Goal: Task Accomplishment & Management: Manage account settings

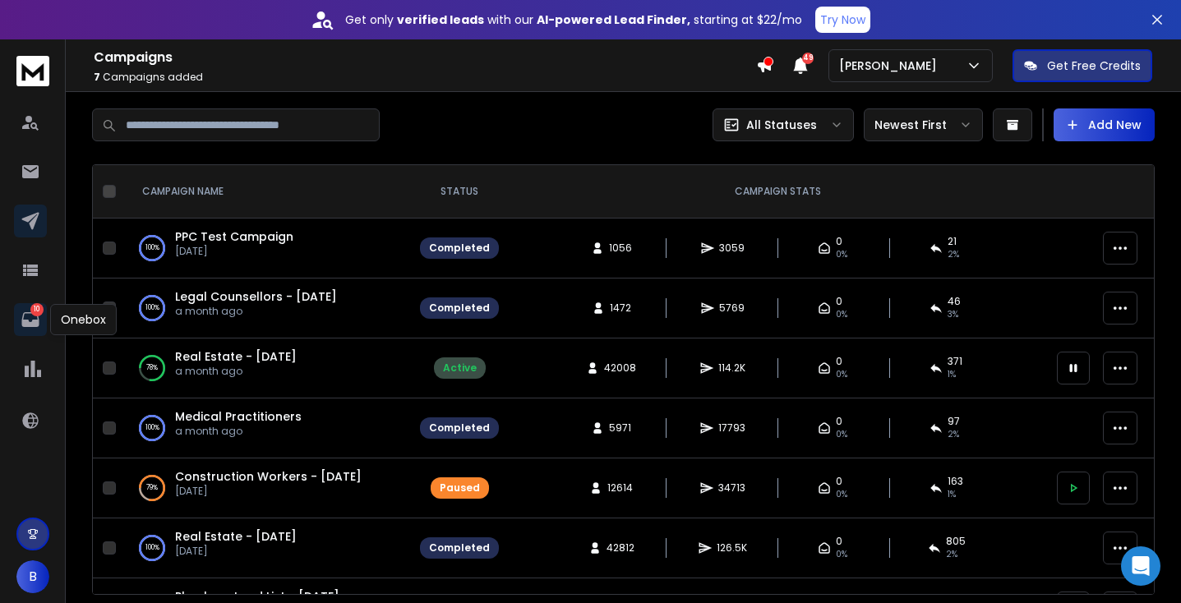
click at [35, 314] on p "10" at bounding box center [36, 309] width 13 height 13
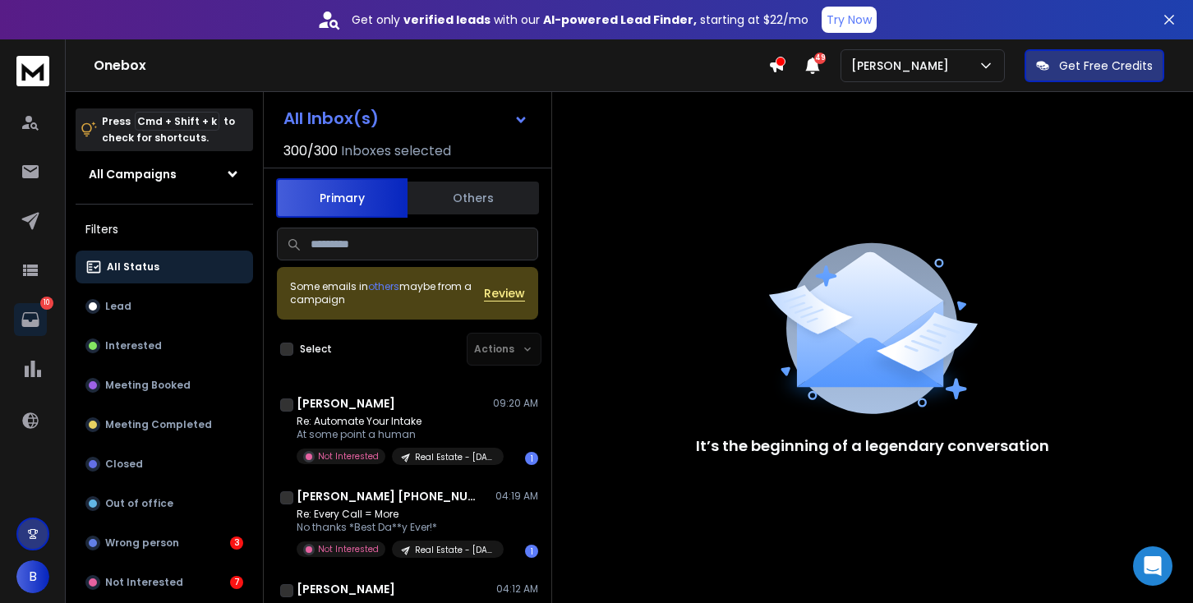
click at [1173, 18] on icon at bounding box center [1169, 19] width 15 height 15
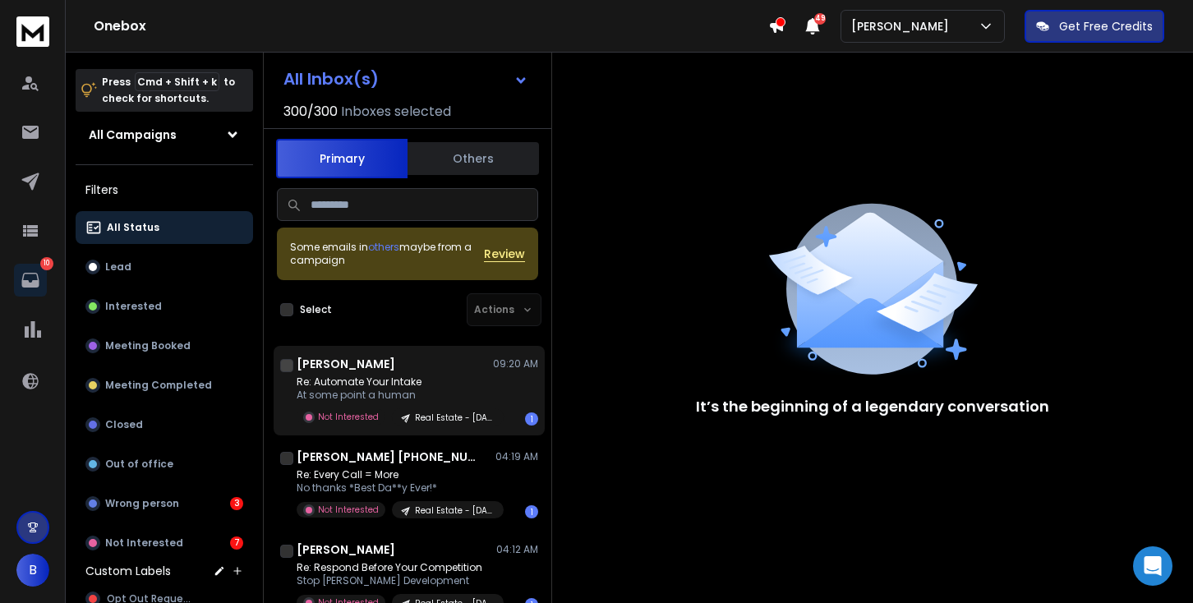
click at [376, 385] on p "Re: Automate Your Intake" at bounding box center [395, 382] width 197 height 13
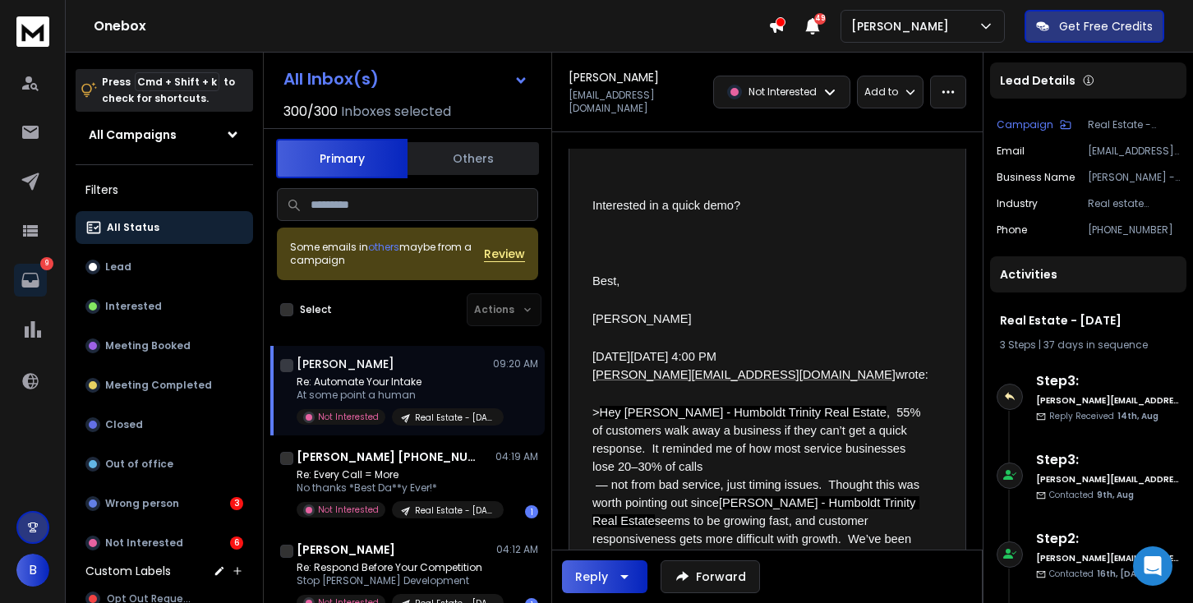
scroll to position [1372, 0]
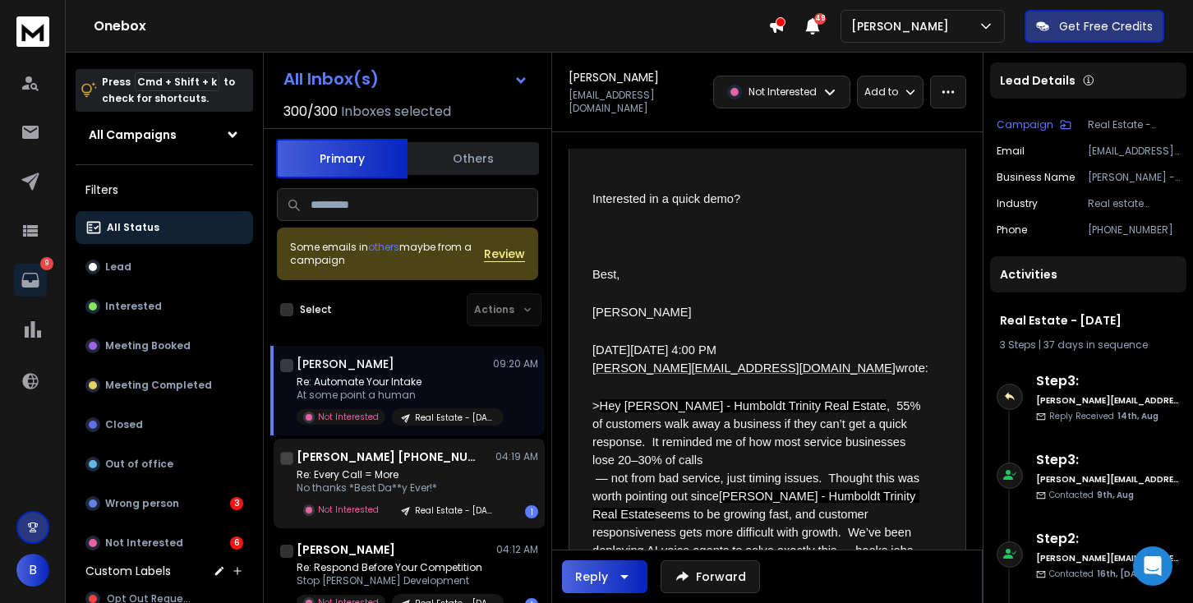
click at [402, 499] on div "Re: Every Call = More No thanks *Best Da**y Ever!* Not Interested Real Estate -…" at bounding box center [400, 493] width 207 height 50
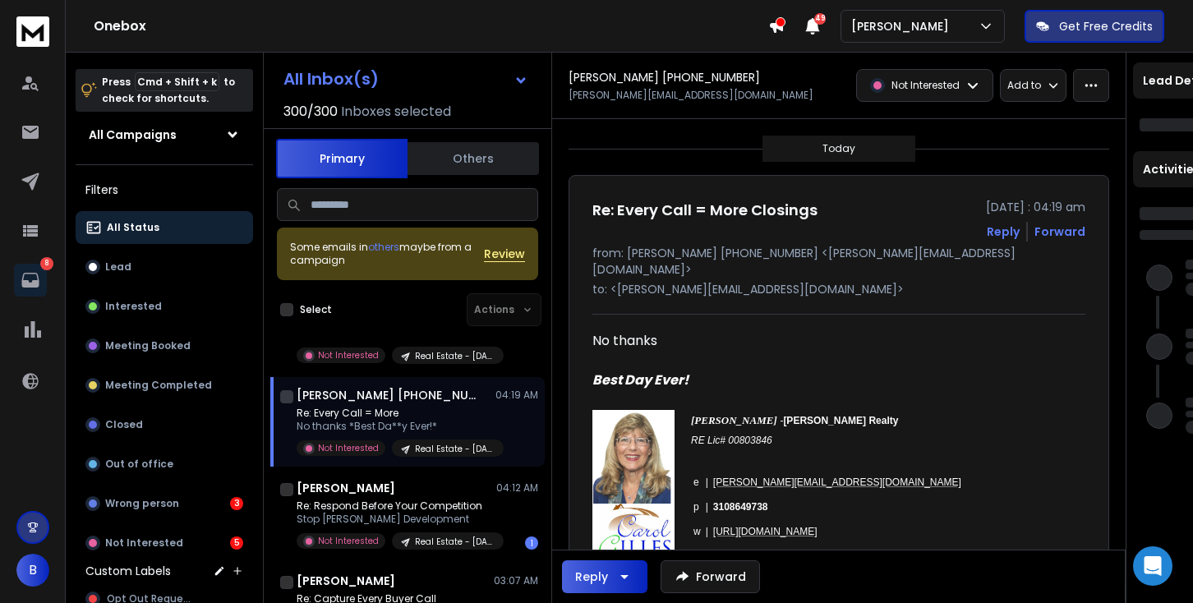
scroll to position [76, 0]
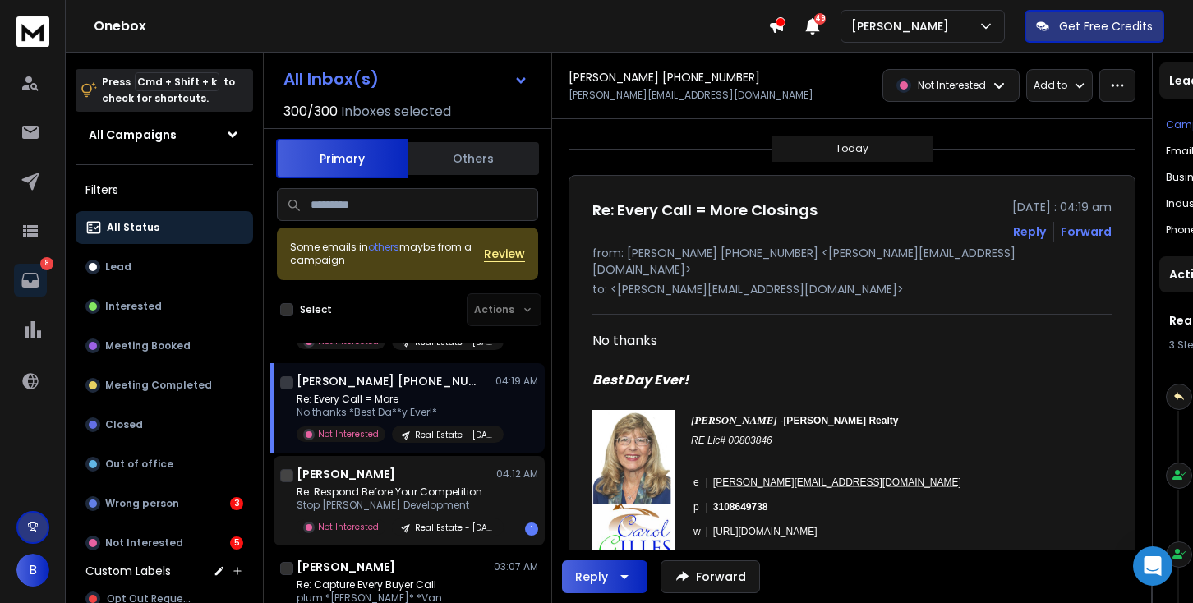
click at [374, 477] on h1 "[PERSON_NAME]" at bounding box center [346, 474] width 99 height 16
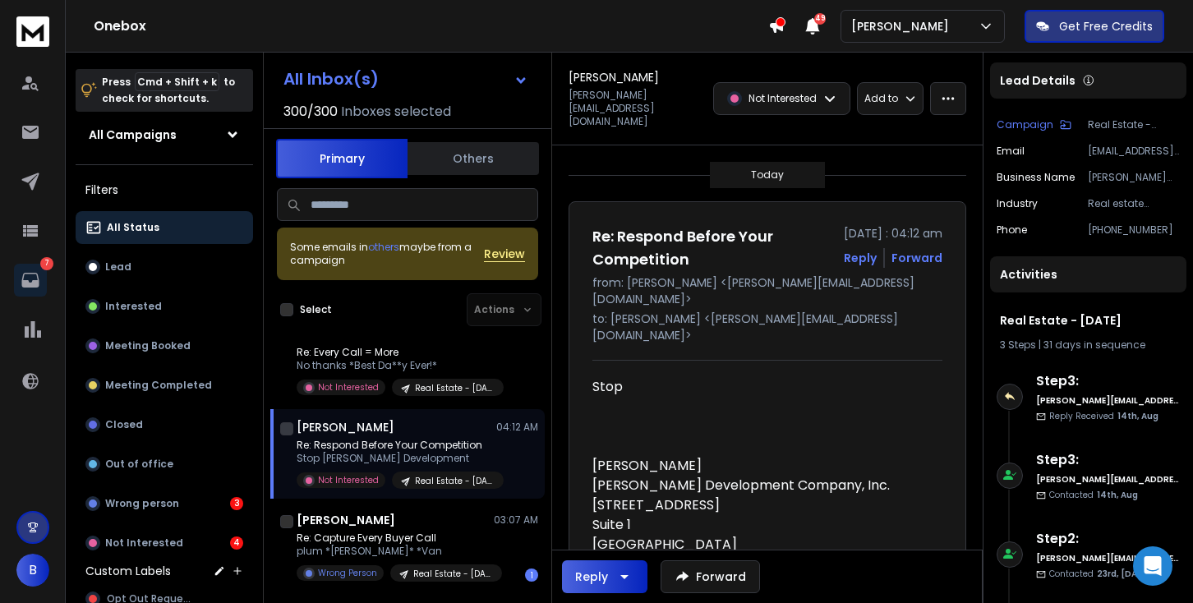
scroll to position [126, 0]
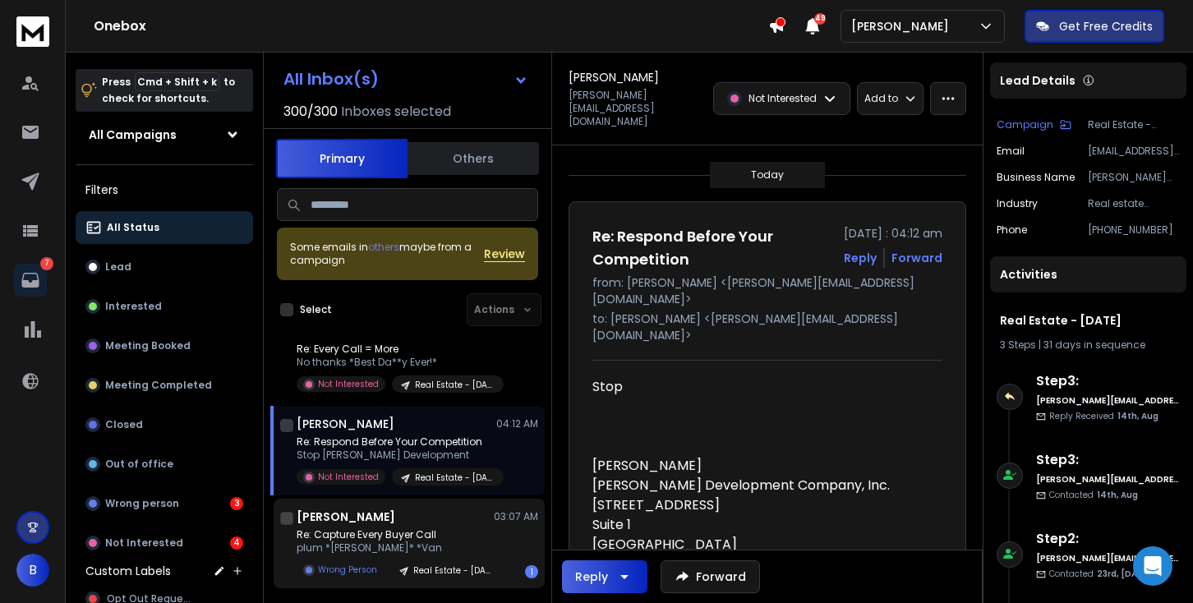
click at [368, 551] on p "plum *[PERSON_NAME]* *Van" at bounding box center [395, 548] width 197 height 13
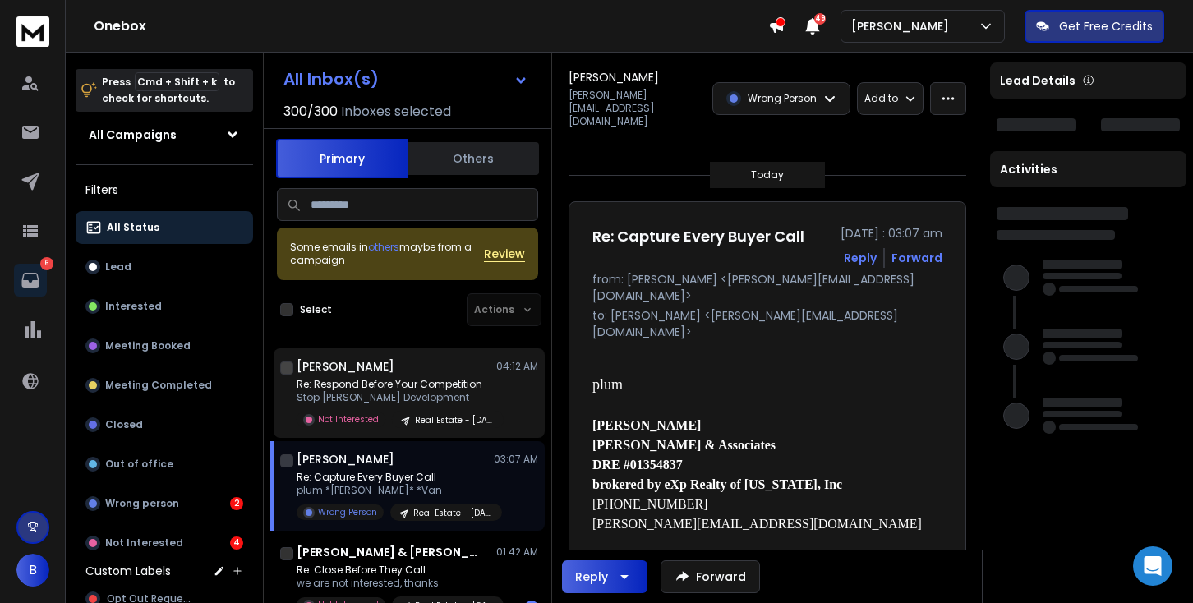
scroll to position [322, 0]
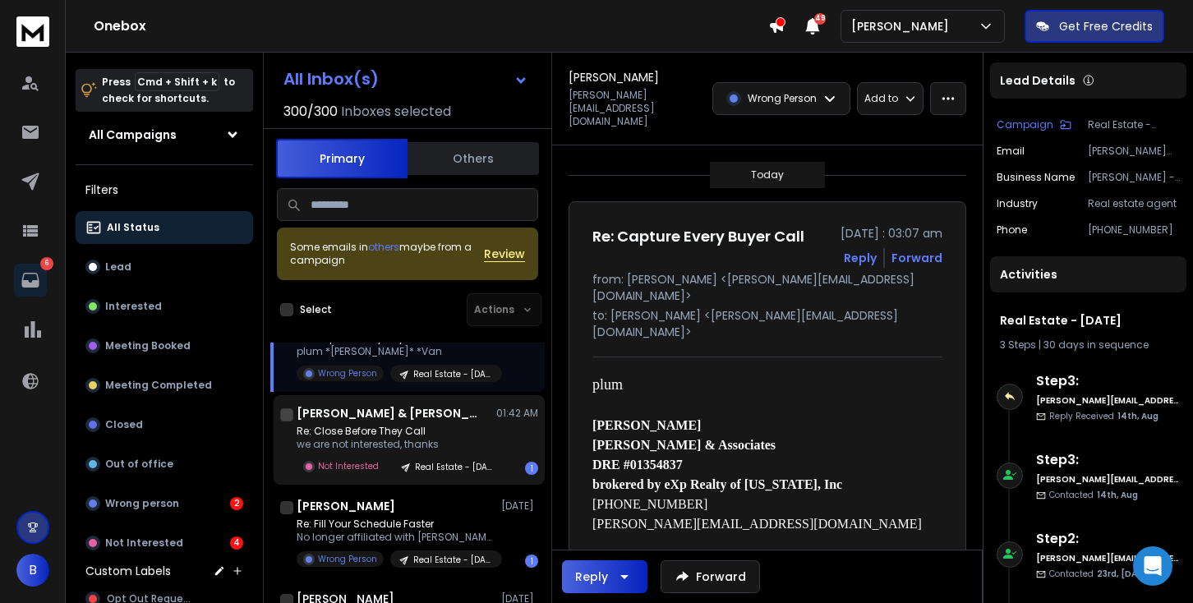
click at [410, 423] on div "[PERSON_NAME] & [PERSON_NAME] 01:42 AM Re: Close Before They Call we are not in…" at bounding box center [418, 440] width 242 height 70
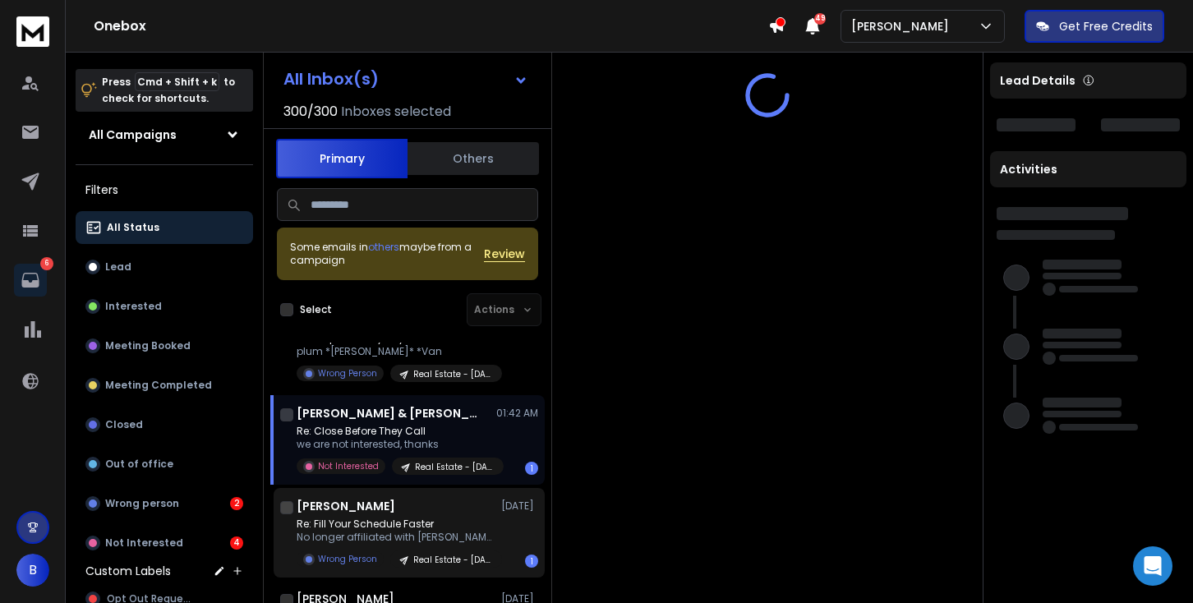
click at [376, 523] on p "Re: Fill Your Schedule Faster" at bounding box center [395, 524] width 197 height 13
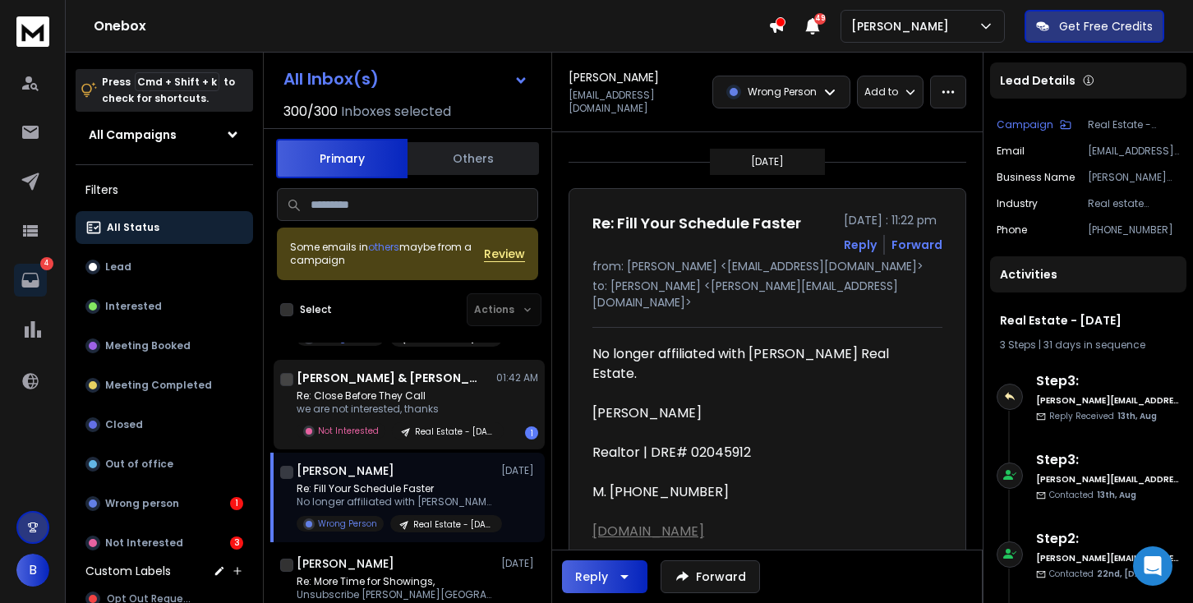
scroll to position [359, 0]
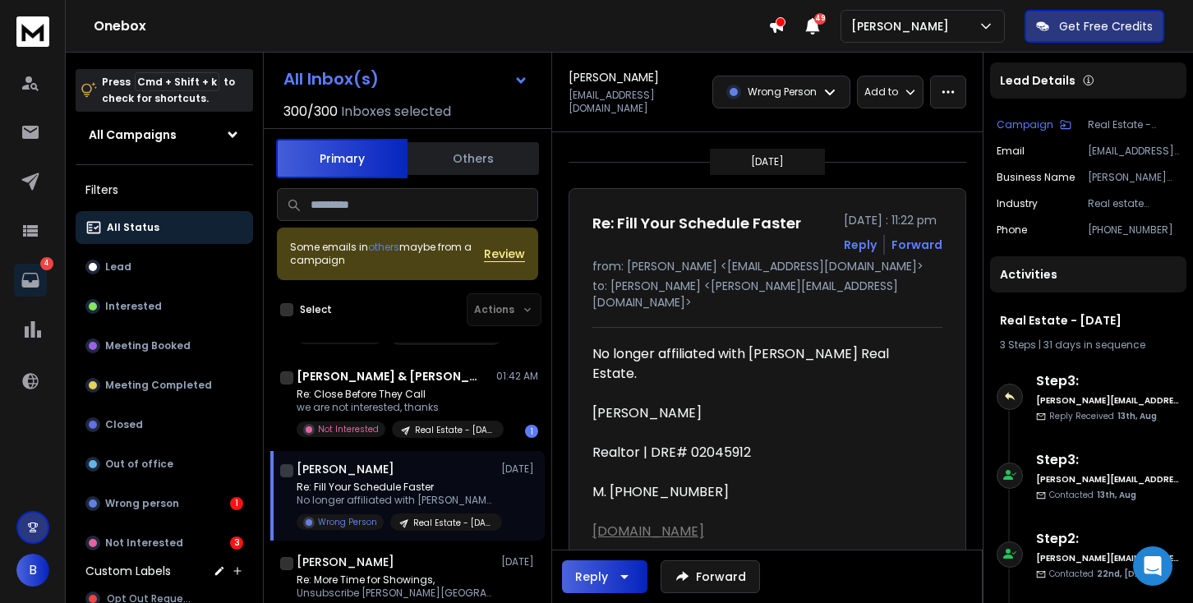
click at [399, 484] on p "Re: Fill Your Schedule Faster" at bounding box center [395, 487] width 197 height 13
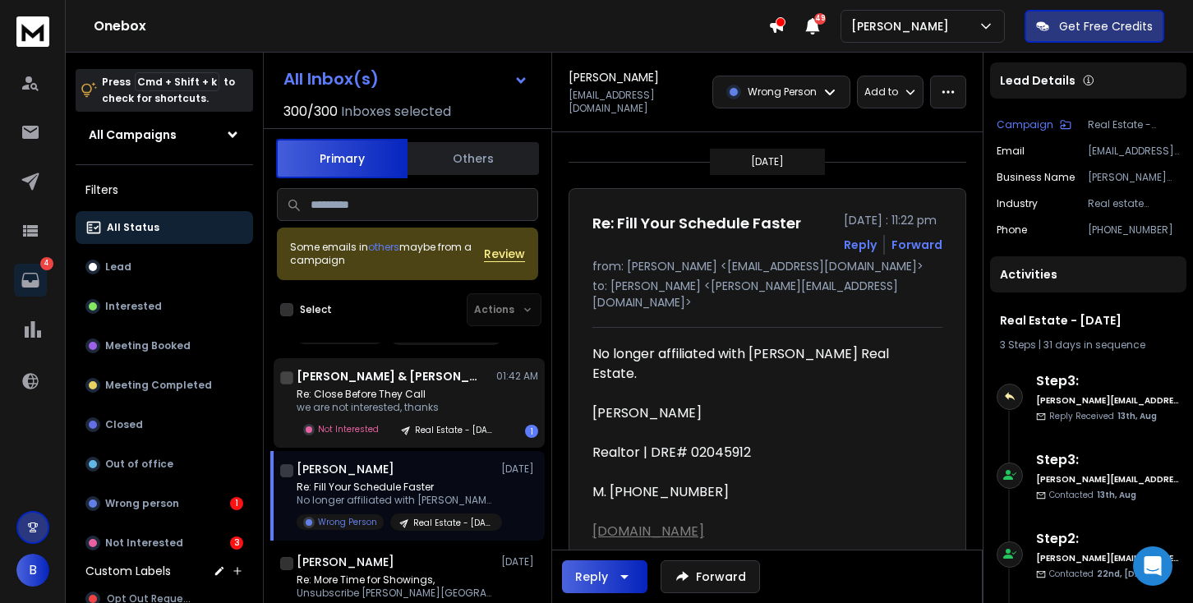
click at [463, 383] on div "[PERSON_NAME] & [PERSON_NAME] 01:42 AM" at bounding box center [418, 376] width 242 height 16
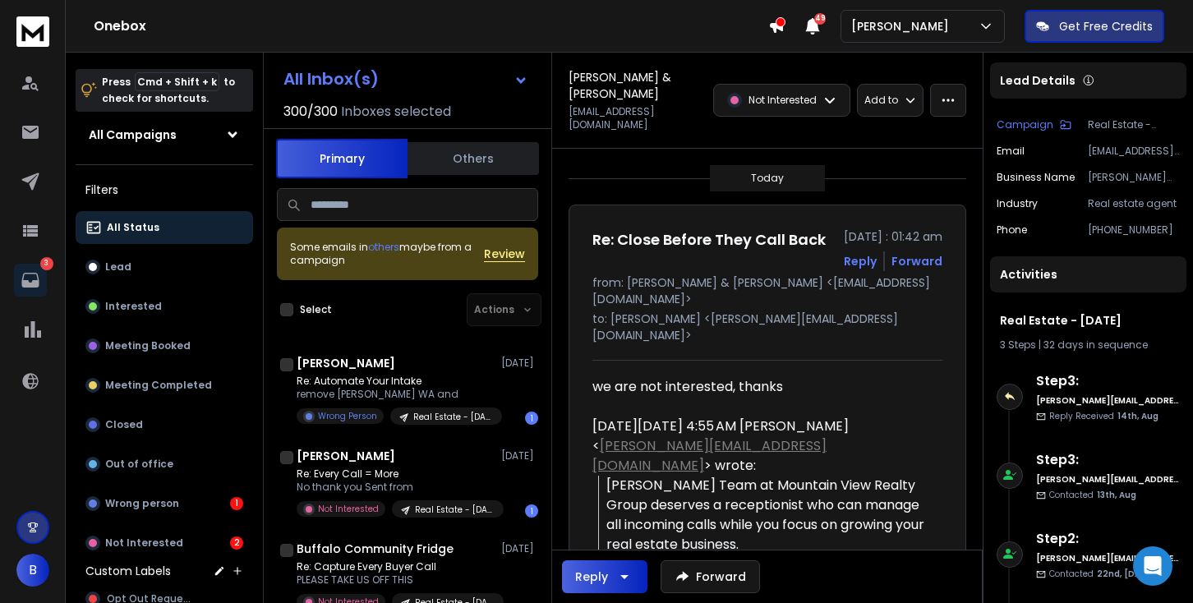
scroll to position [663, 0]
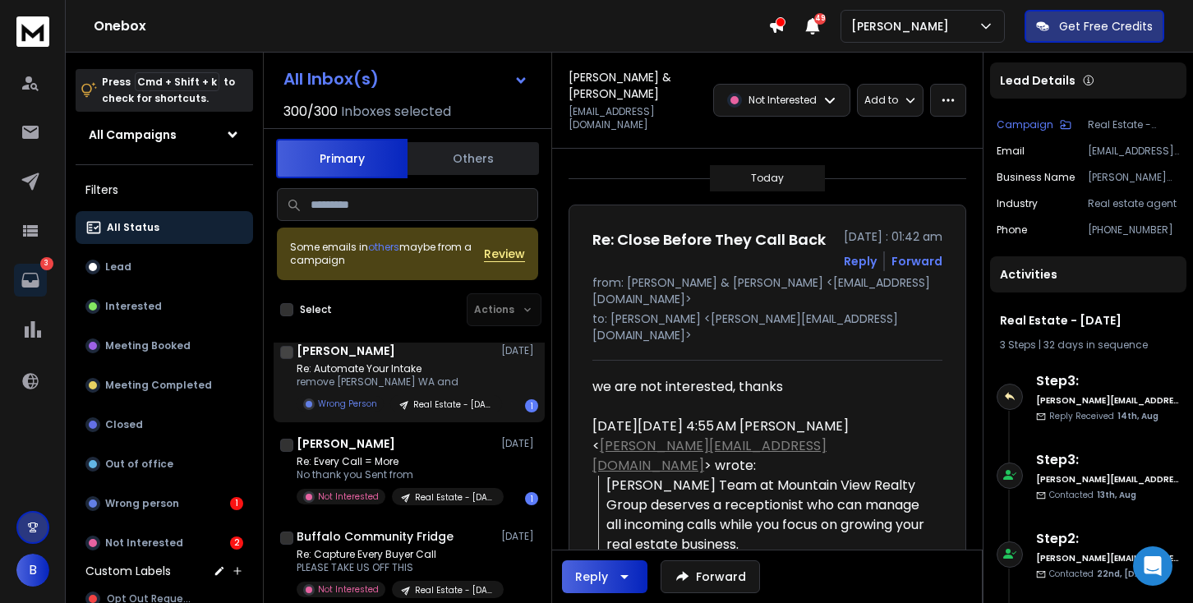
click at [476, 380] on p "remove [PERSON_NAME] WA and" at bounding box center [395, 382] width 197 height 13
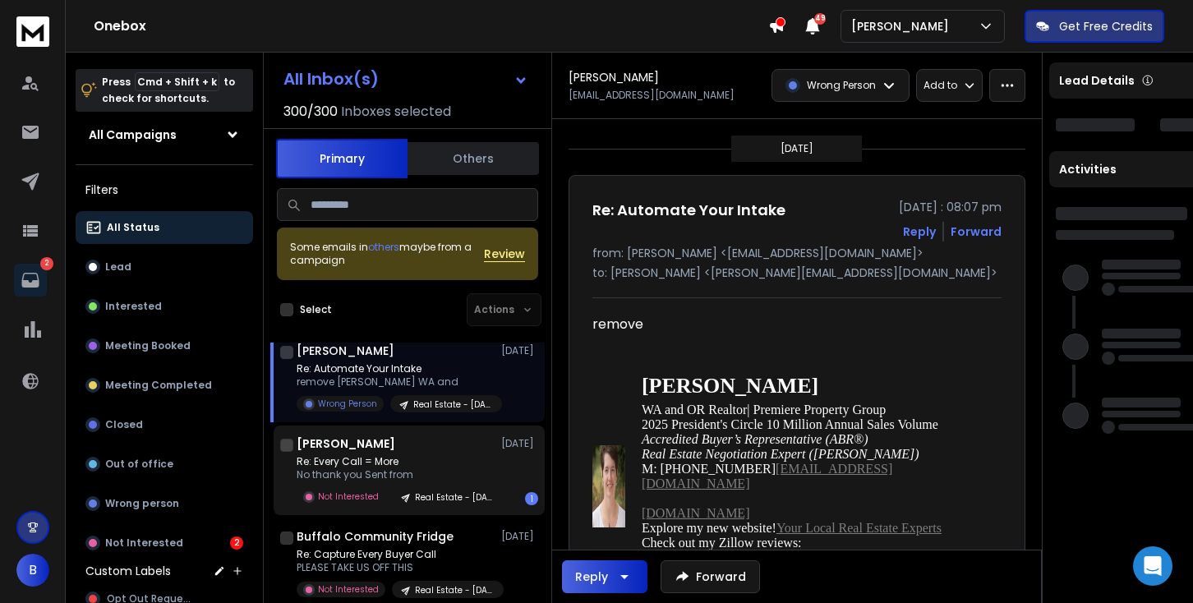
click at [445, 446] on div "[PERSON_NAME] [DATE]" at bounding box center [418, 444] width 242 height 16
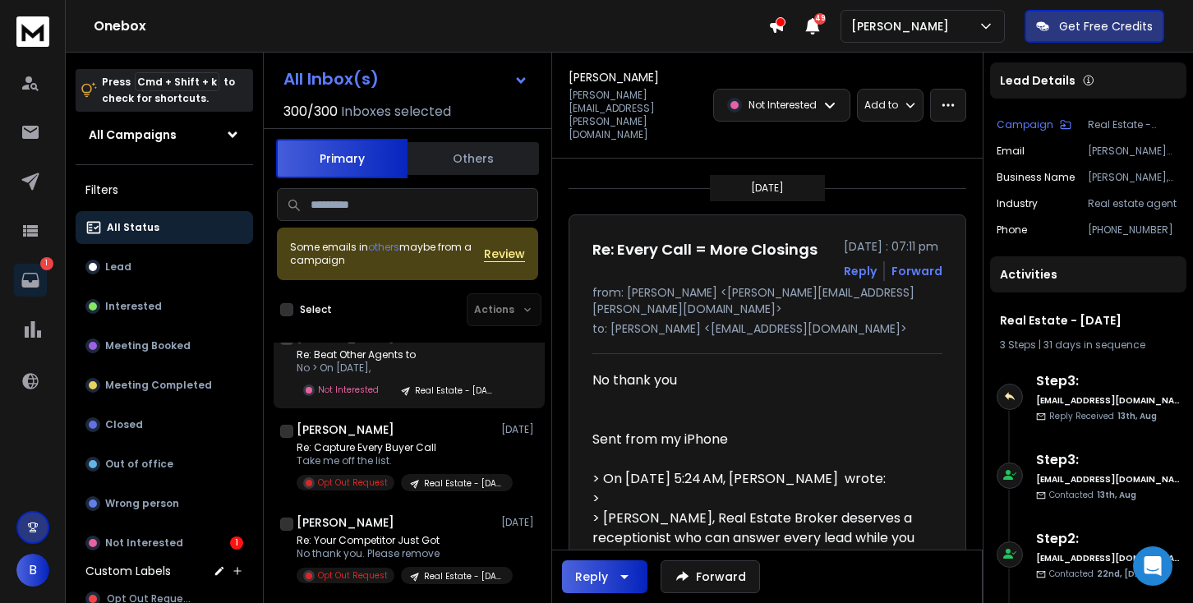
scroll to position [1148, 0]
